Goal: Task Accomplishment & Management: Manage account settings

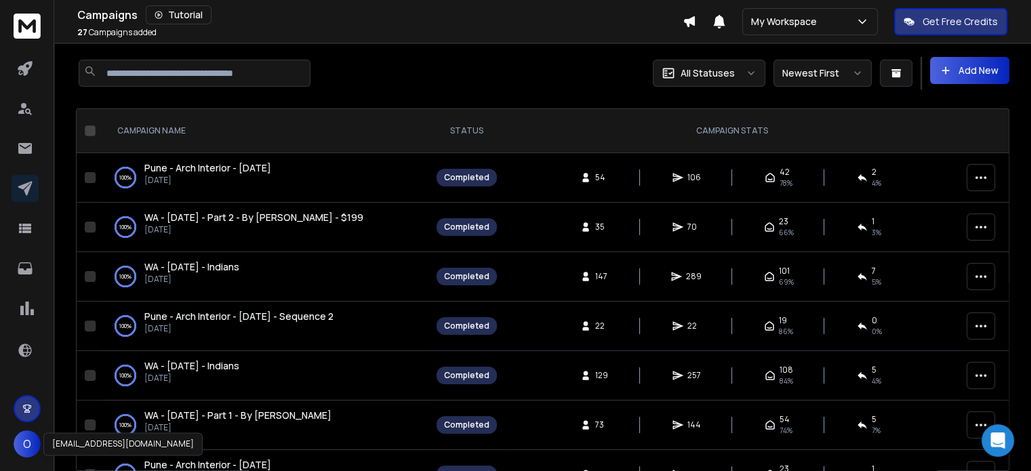
click at [23, 446] on span "O" at bounding box center [27, 444] width 27 height 27
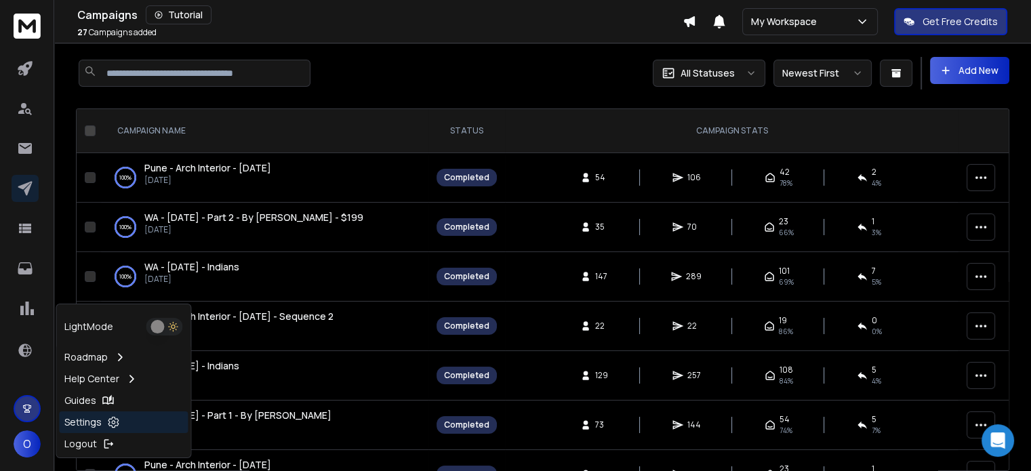
click at [85, 427] on p "Settings" at bounding box center [82, 423] width 37 height 14
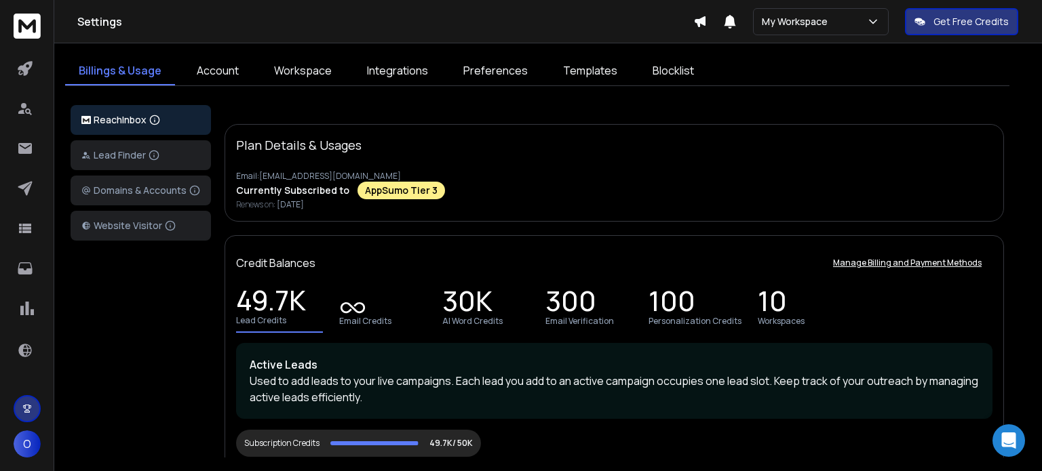
click at [123, 194] on button "Domains & Accounts" at bounding box center [141, 191] width 140 height 30
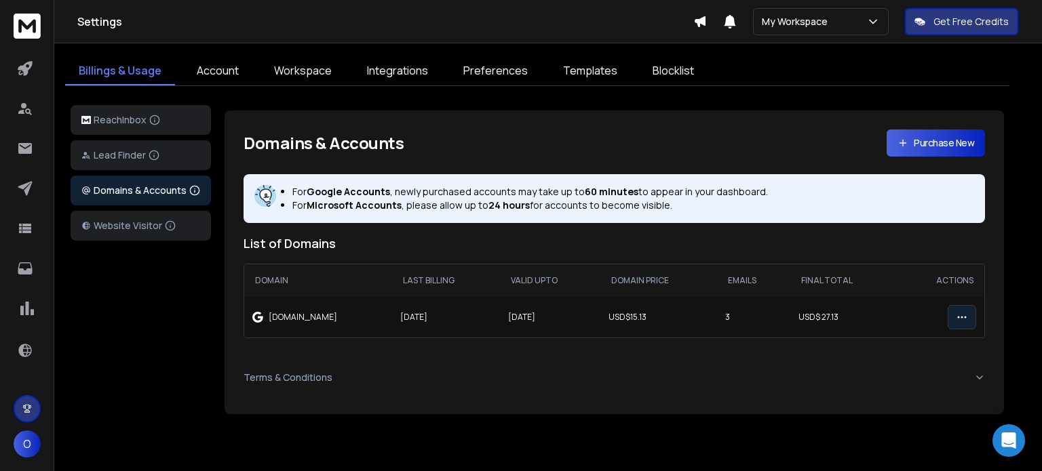
click at [954, 315] on button "button" at bounding box center [961, 317] width 28 height 24
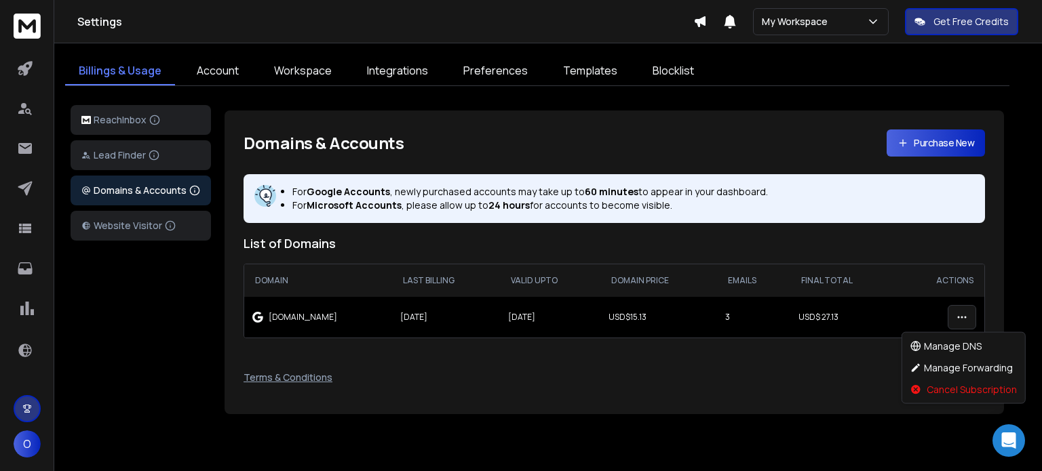
click at [713, 361] on button "Terms & Conditions" at bounding box center [613, 377] width 741 height 35
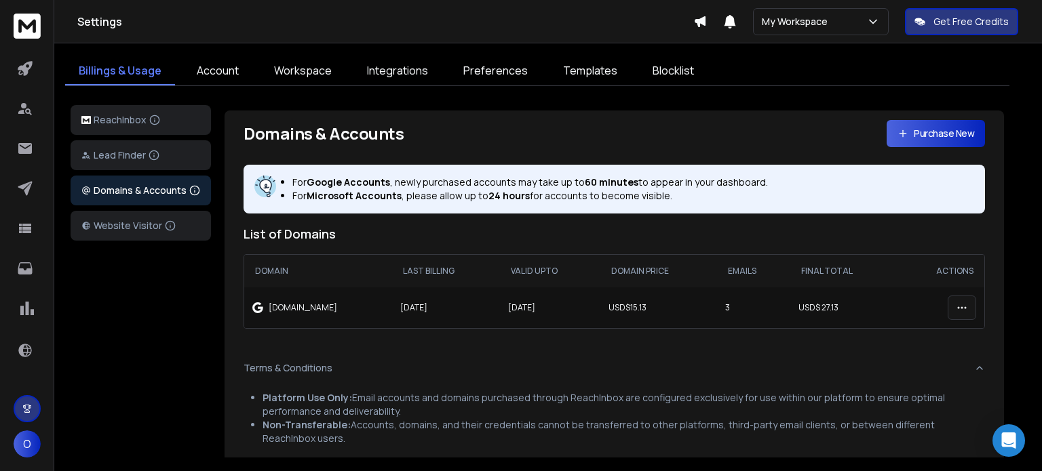
scroll to position [11, 0]
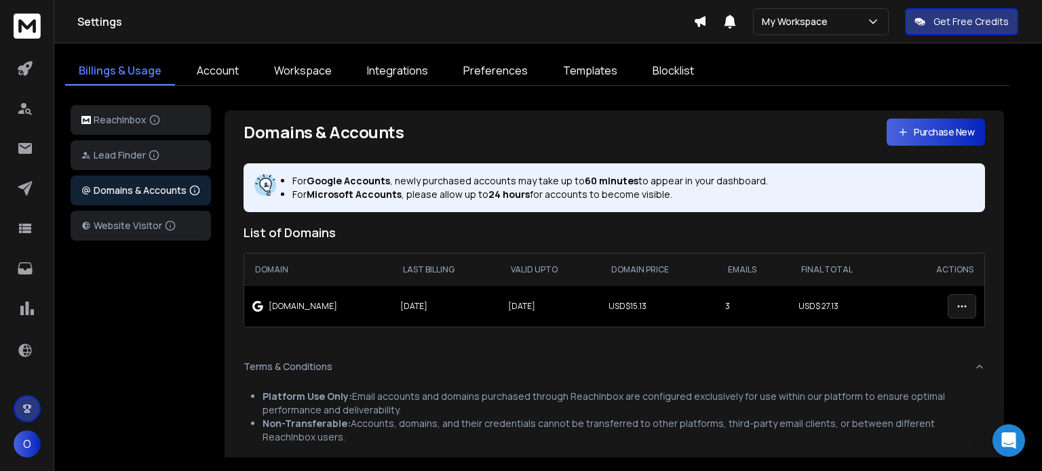
click at [115, 121] on button "ReachInbox" at bounding box center [141, 120] width 140 height 30
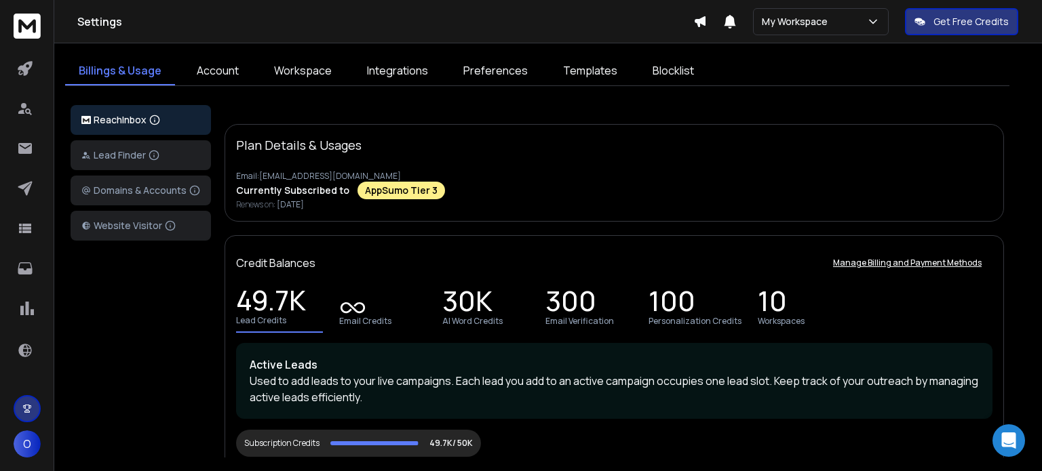
click at [962, 259] on p "Manage Billing and Payment Methods" at bounding box center [907, 263] width 149 height 11
click at [239, 300] on p "49.7K" at bounding box center [271, 303] width 70 height 19
drag, startPoint x: 231, startPoint y: 298, endPoint x: 309, endPoint y: 311, distance: 79.7
click at [309, 311] on div "Credit Balances Manage Billing and Payment Methods 49.7K Lead Credits Email Cre…" at bounding box center [613, 424] width 779 height 378
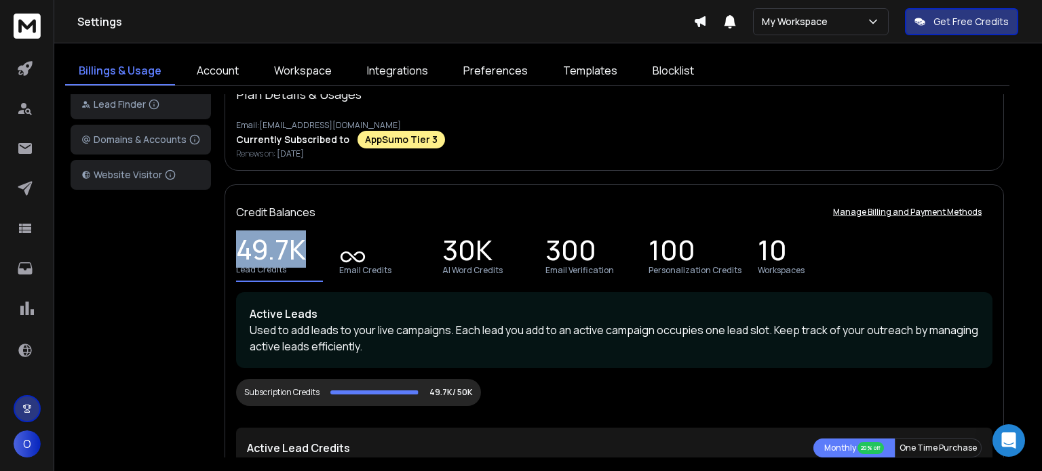
scroll to position [68, 0]
